Goal: Task Accomplishment & Management: Manage account settings

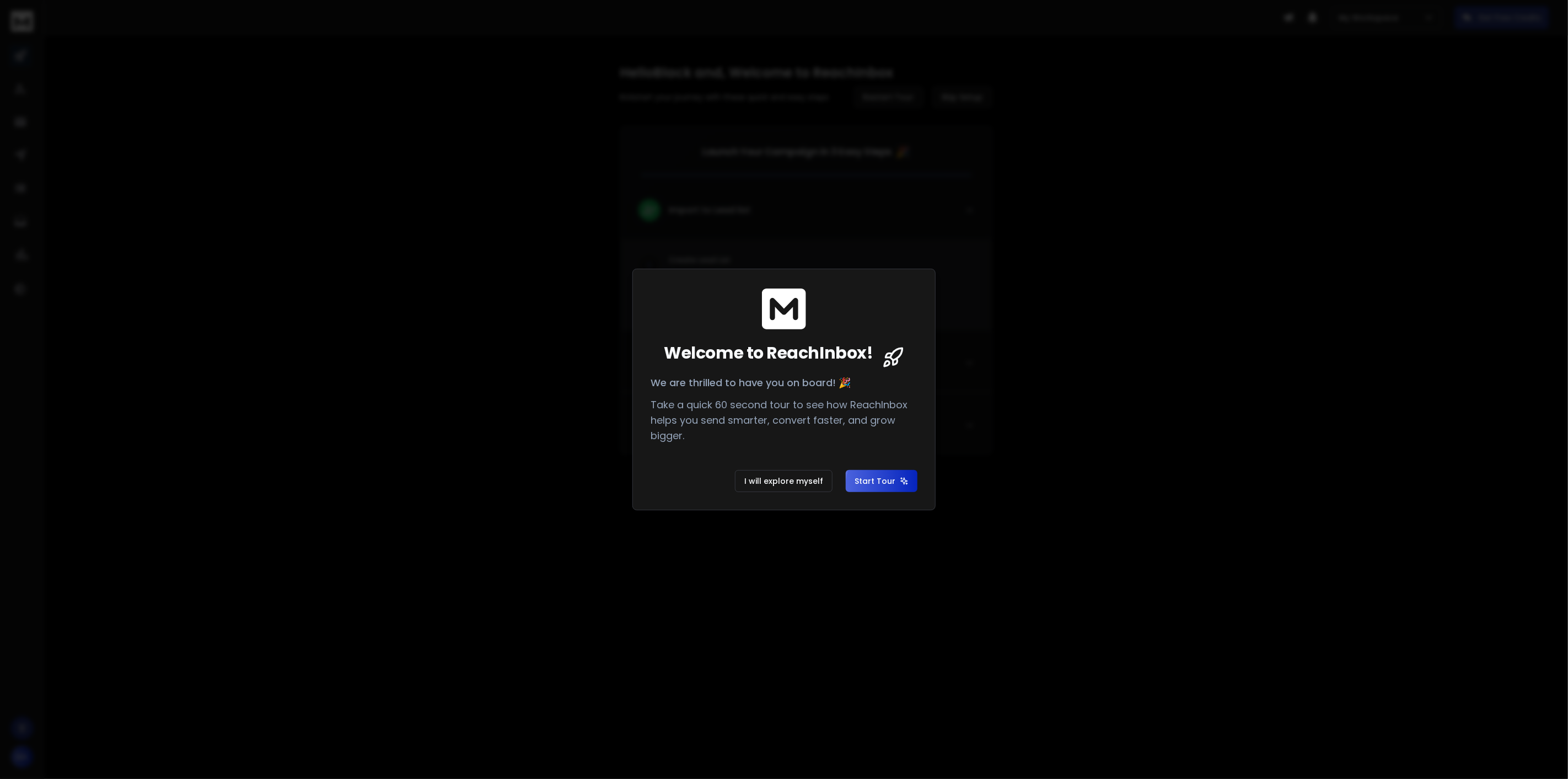
click at [743, 564] on div at bounding box center [784, 390] width 1568 height 779
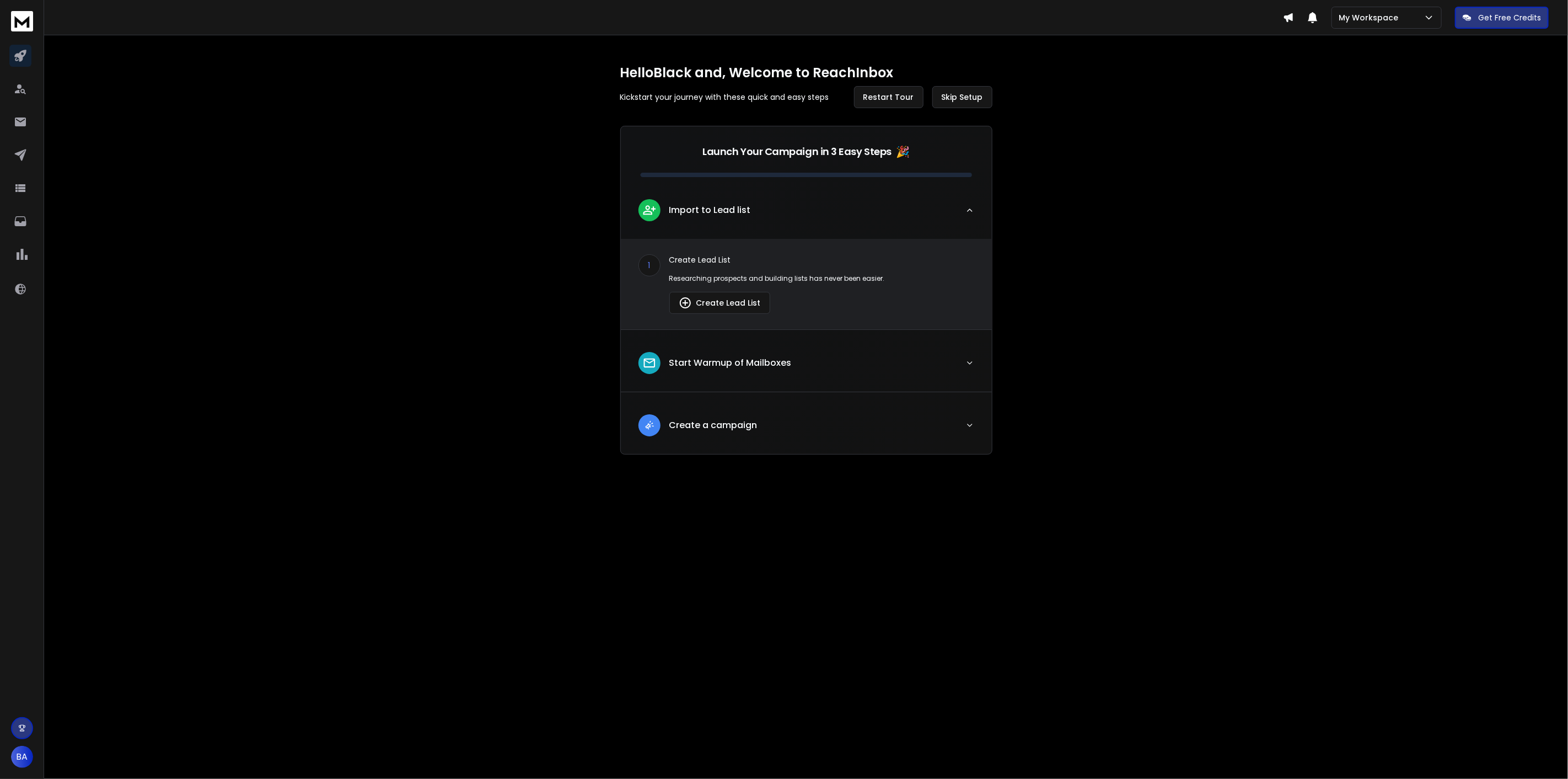
click at [731, 369] on p "Start Warmup of Mailboxes" at bounding box center [730, 363] width 122 height 13
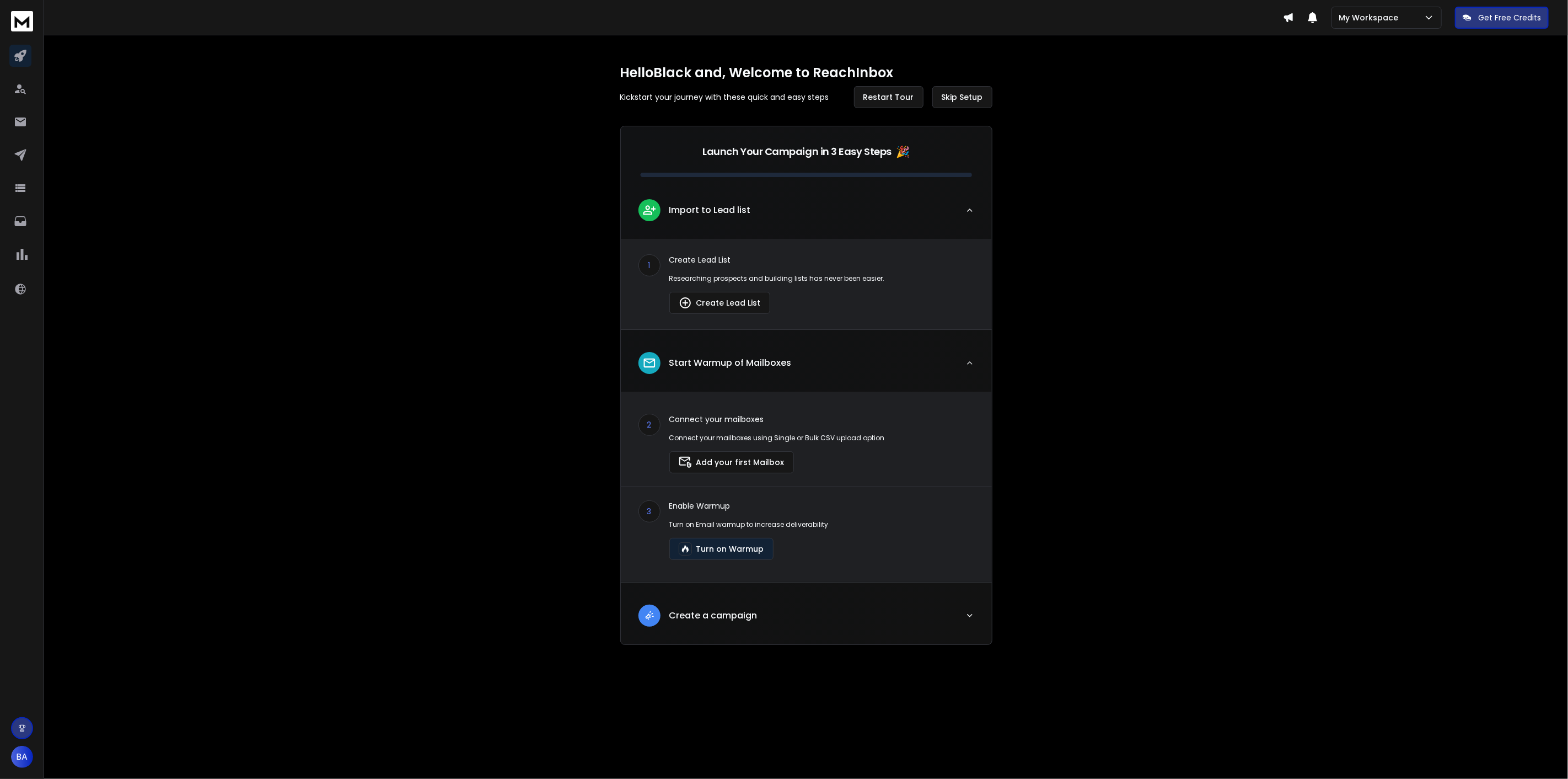
click at [712, 555] on button "Turn on Warmup" at bounding box center [721, 549] width 104 height 22
click at [13, 22] on img at bounding box center [22, 21] width 22 height 20
click at [23, 18] on img at bounding box center [22, 21] width 22 height 20
click at [19, 766] on span "BA" at bounding box center [22, 756] width 22 height 22
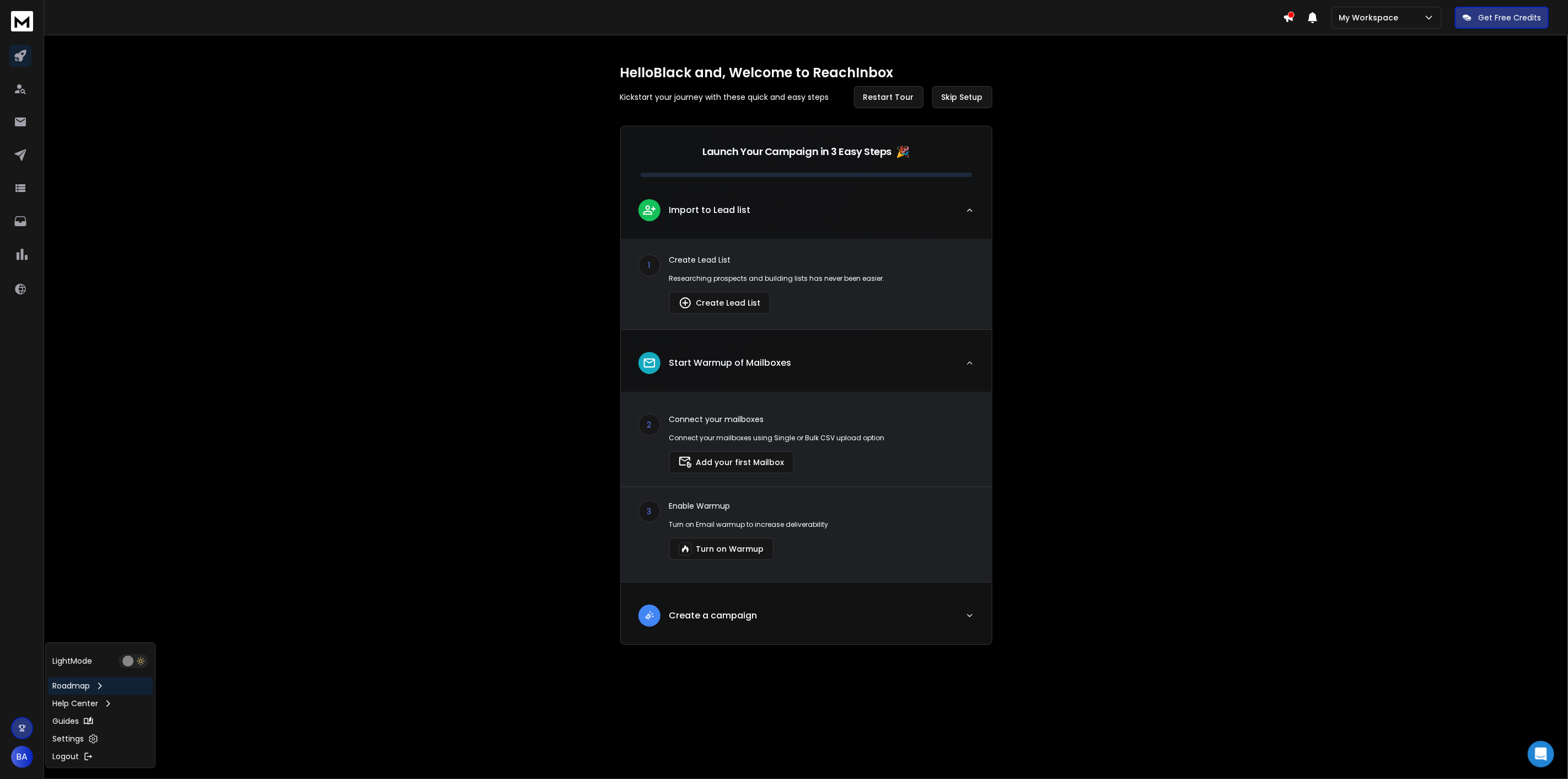
click at [72, 683] on p "Roadmap" at bounding box center [71, 685] width 38 height 11
click at [26, 758] on span "BA" at bounding box center [22, 756] width 22 height 22
click at [85, 660] on p "Light Mode" at bounding box center [72, 660] width 39 height 11
click at [75, 735] on p "Settings" at bounding box center [69, 738] width 32 height 11
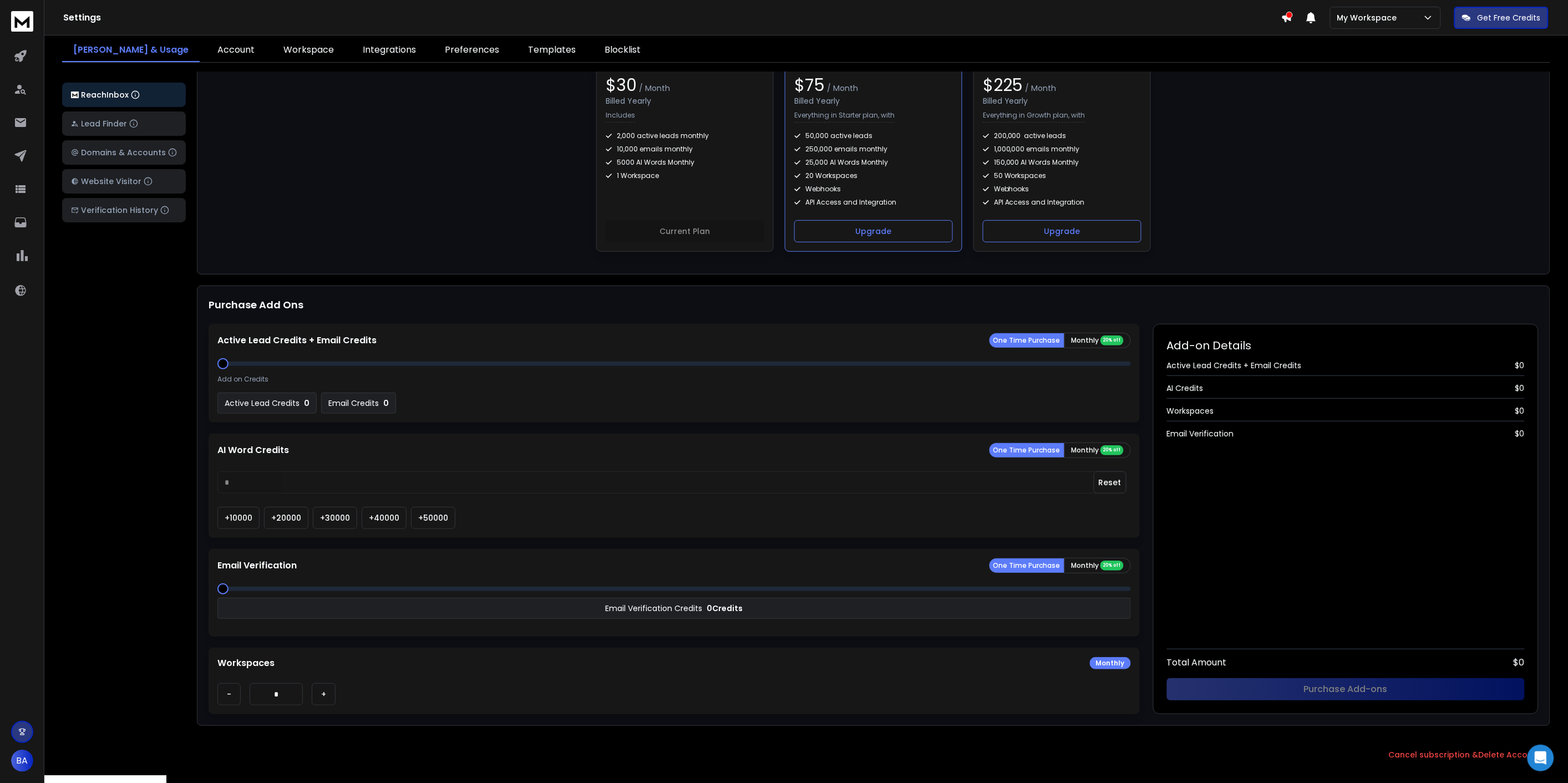
scroll to position [9, 0]
click at [206, 45] on link "Account" at bounding box center [236, 49] width 59 height 24
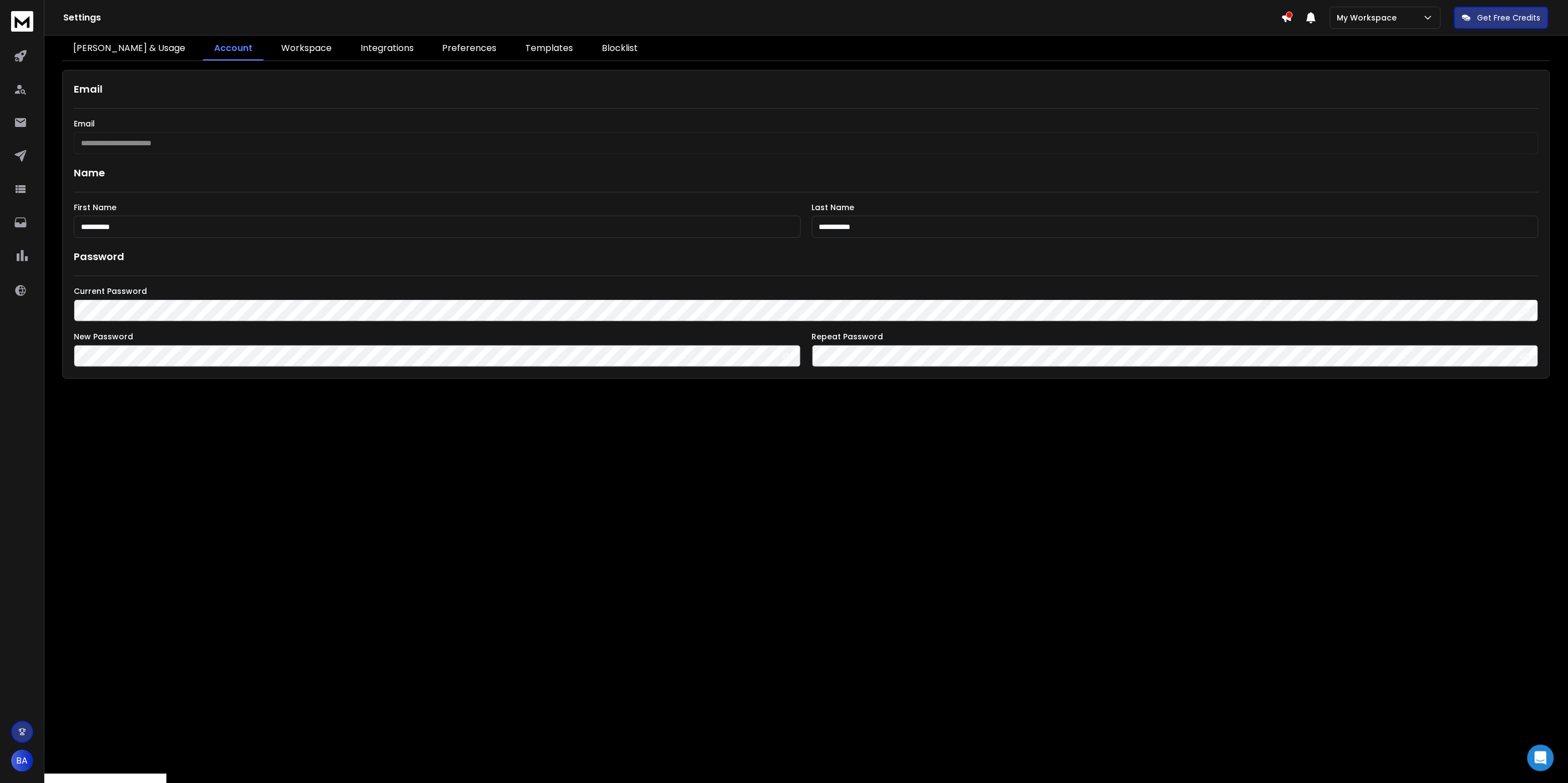
click at [270, 48] on link "Workspace" at bounding box center [307, 49] width 72 height 24
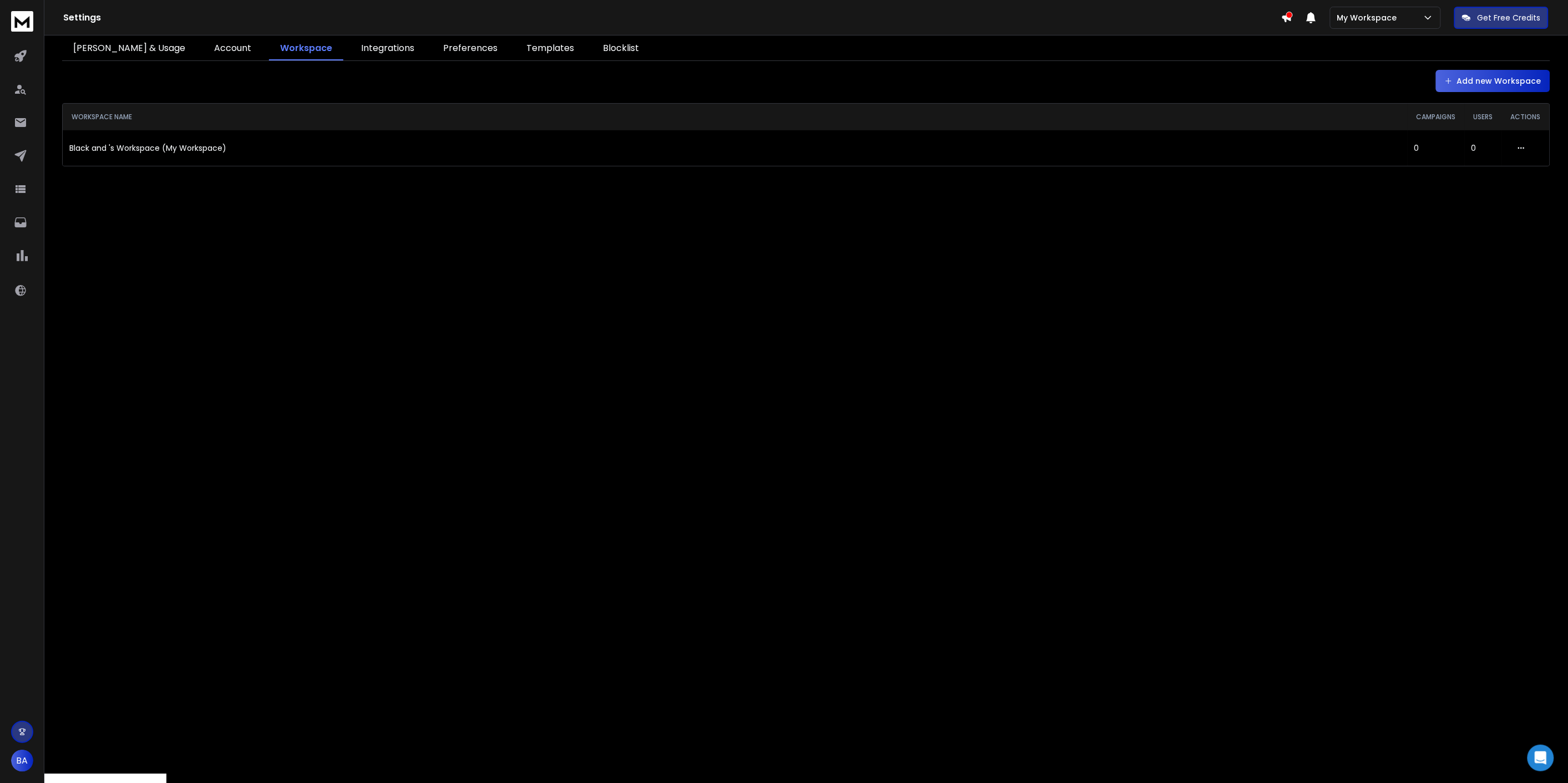
click at [350, 47] on link "Integrations" at bounding box center [388, 49] width 76 height 24
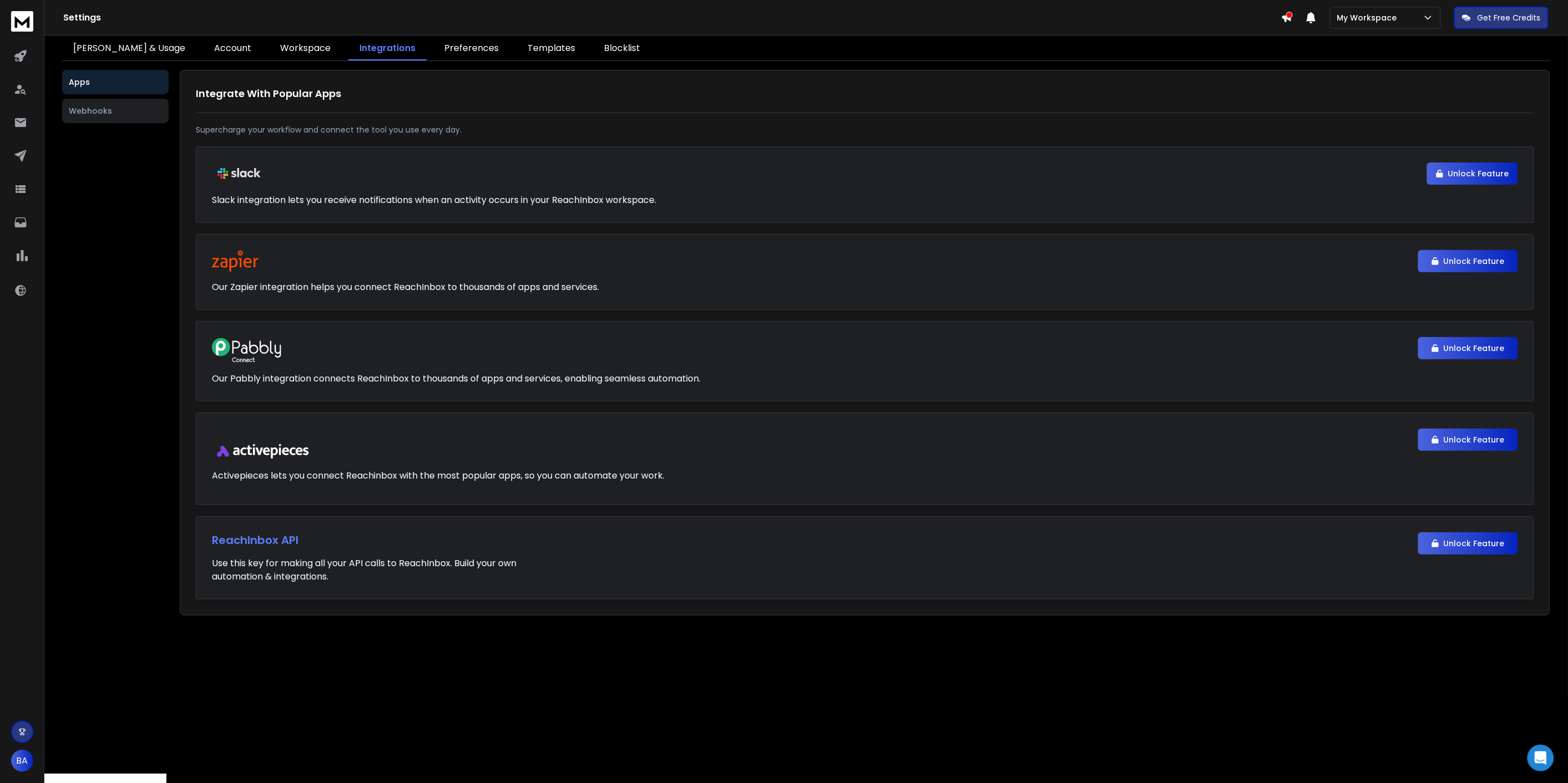
click at [433, 42] on link "Preferences" at bounding box center [471, 49] width 77 height 24
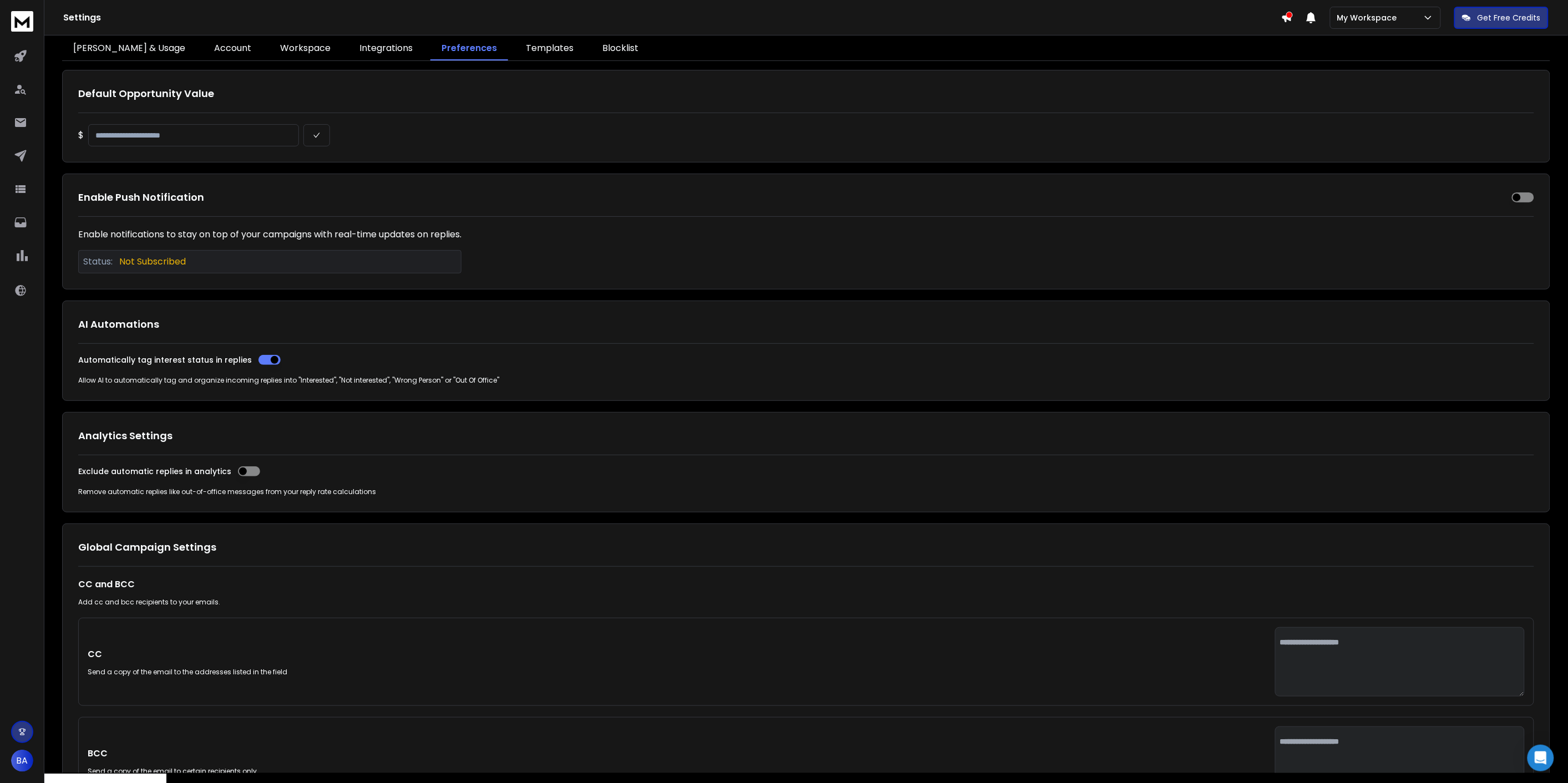
click at [524, 48] on link "Templates" at bounding box center [549, 49] width 70 height 24
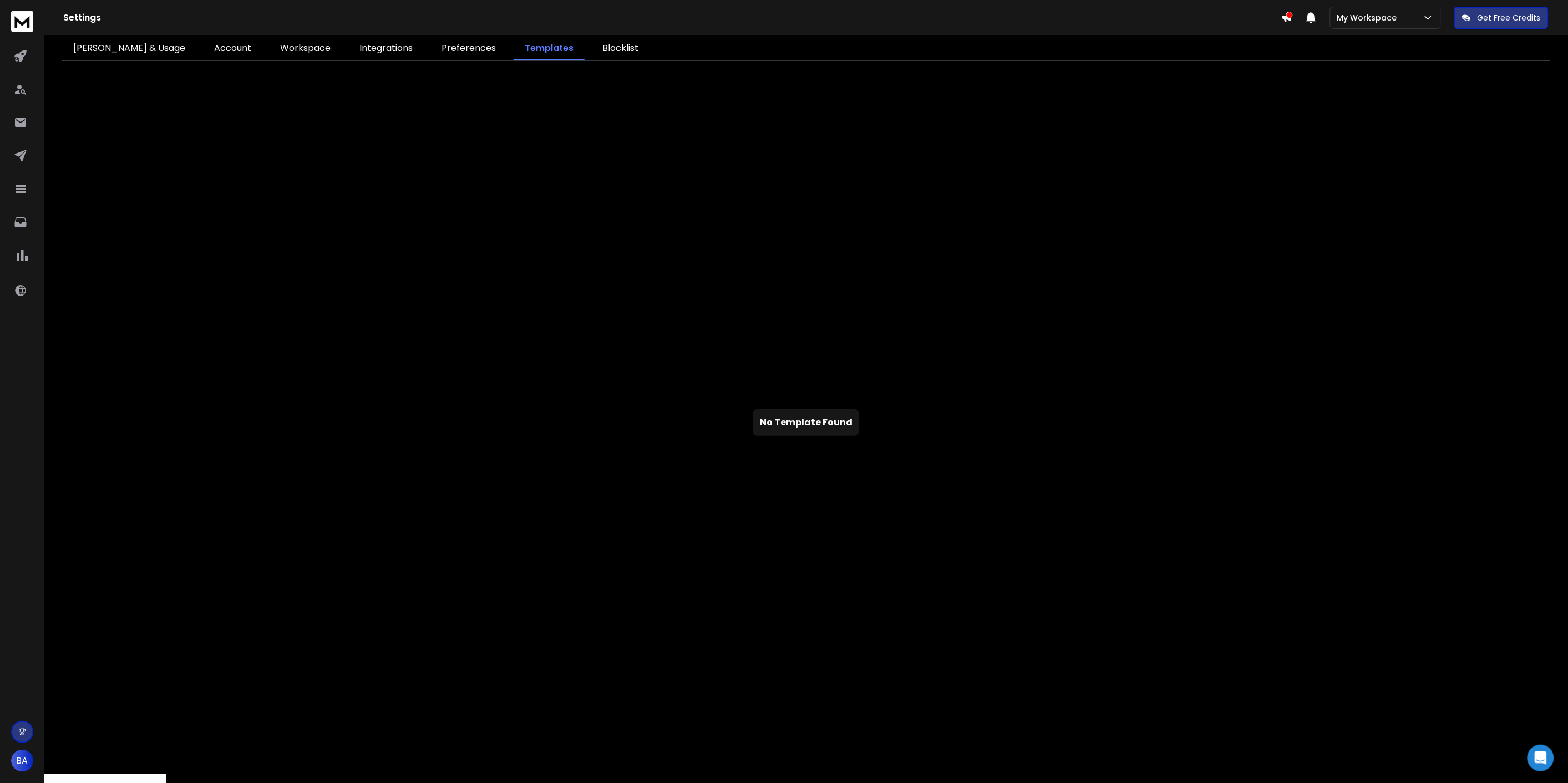
click at [591, 43] on link "Blocklist" at bounding box center [620, 49] width 58 height 24
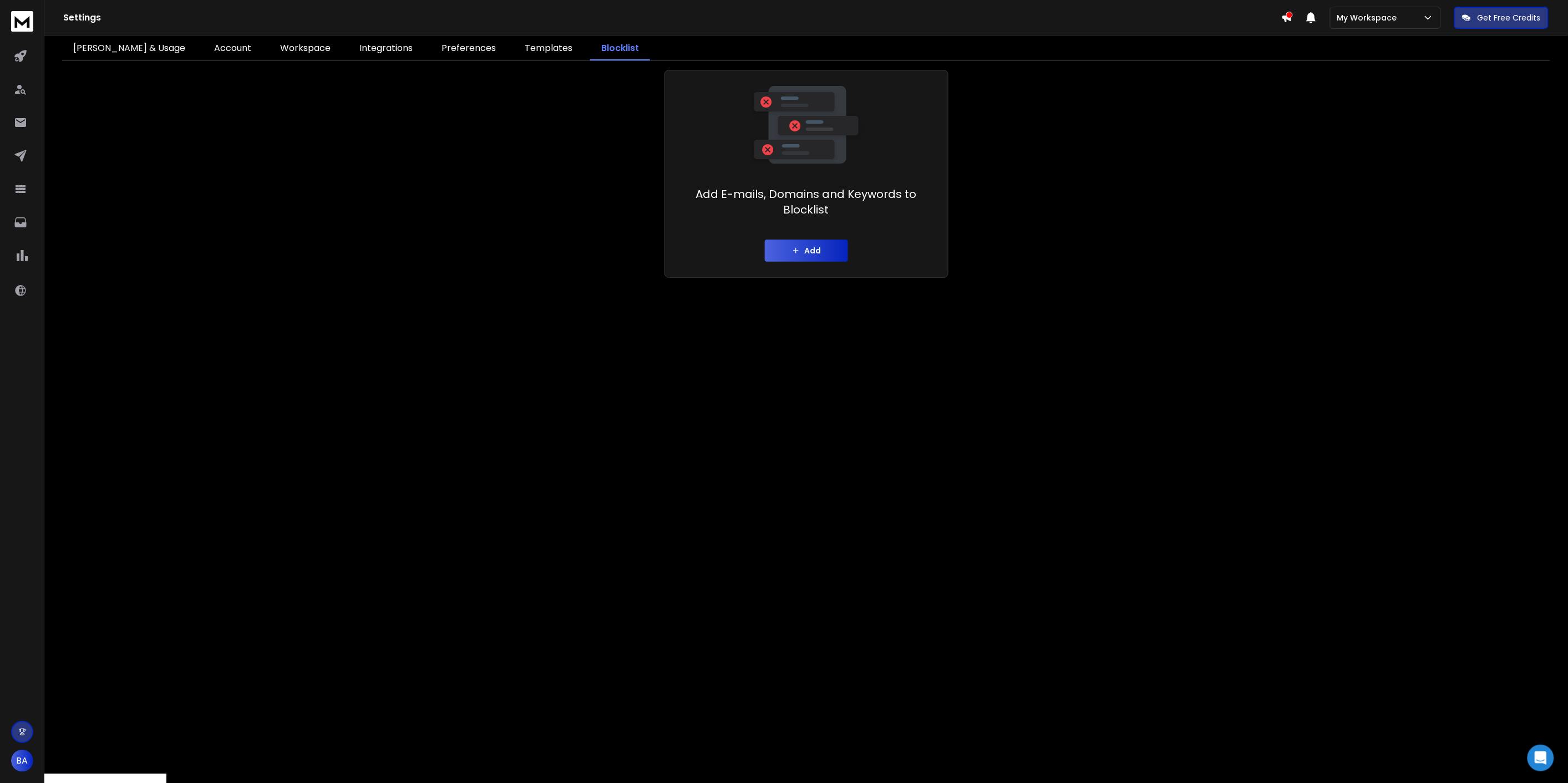
click at [118, 40] on link "[PERSON_NAME] & Usage" at bounding box center [129, 49] width 134 height 24
